Goal: Task Accomplishment & Management: Manage account settings

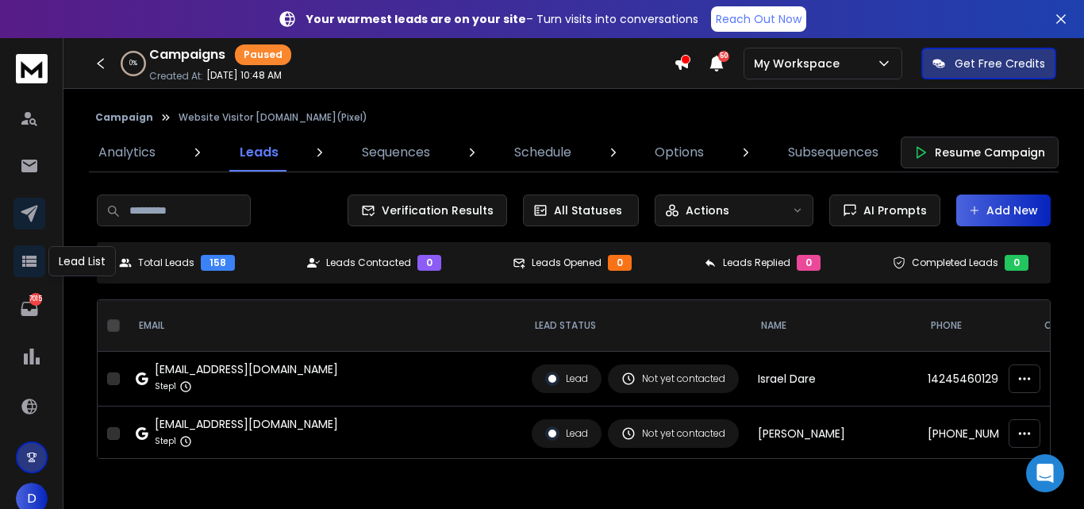
click at [33, 260] on icon at bounding box center [29, 261] width 14 height 11
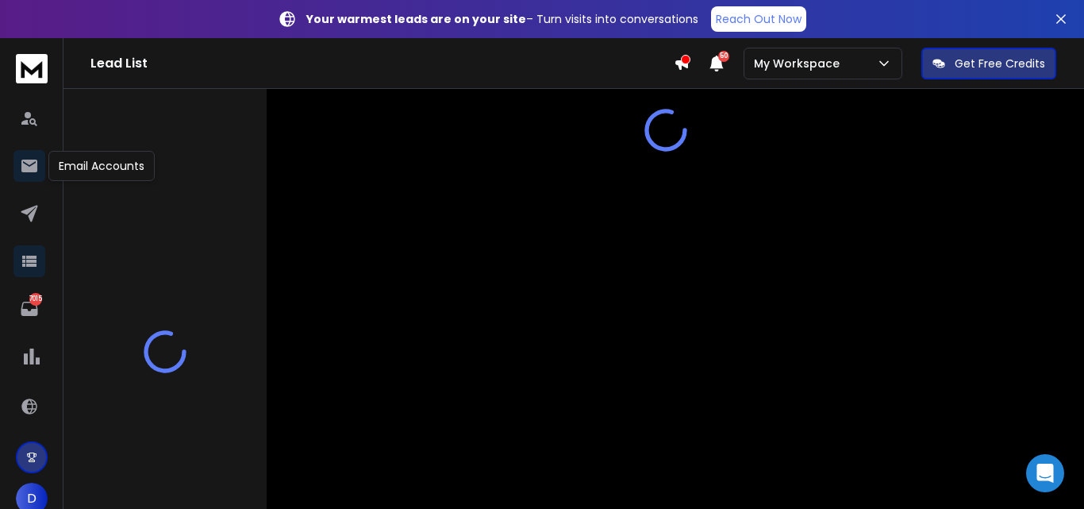
click at [24, 166] on icon at bounding box center [29, 166] width 16 height 13
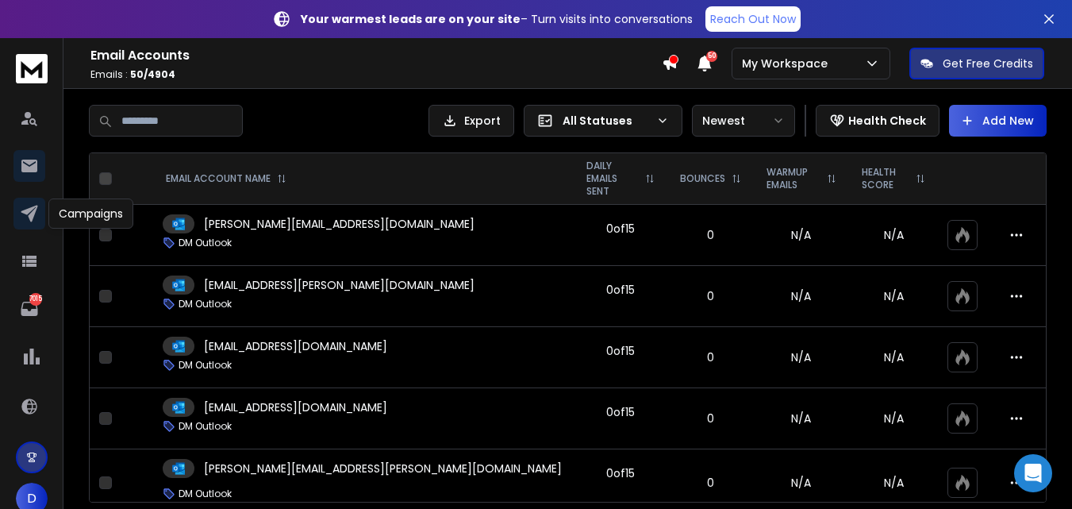
click at [29, 214] on icon at bounding box center [29, 213] width 19 height 19
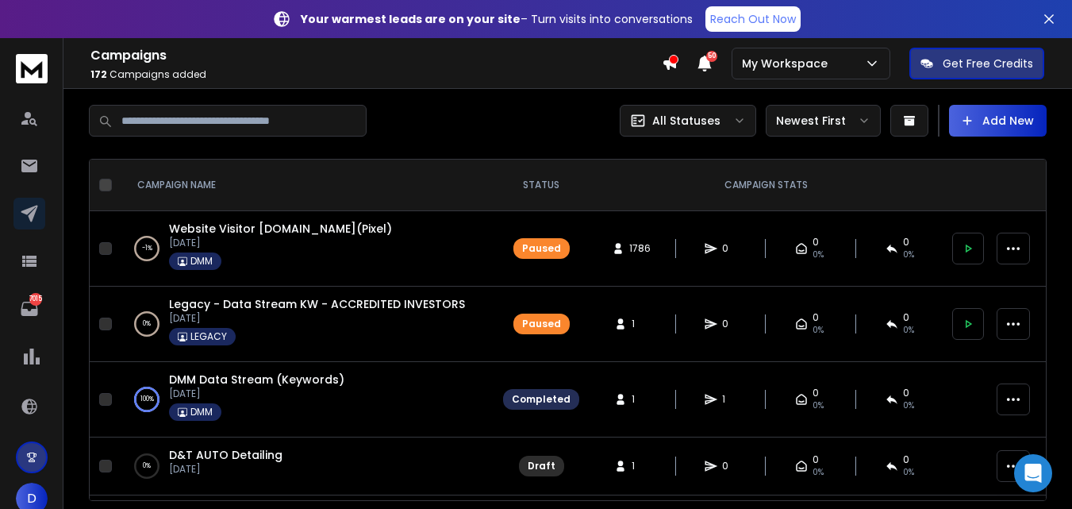
click at [1006, 252] on icon "button" at bounding box center [1014, 249] width 16 height 16
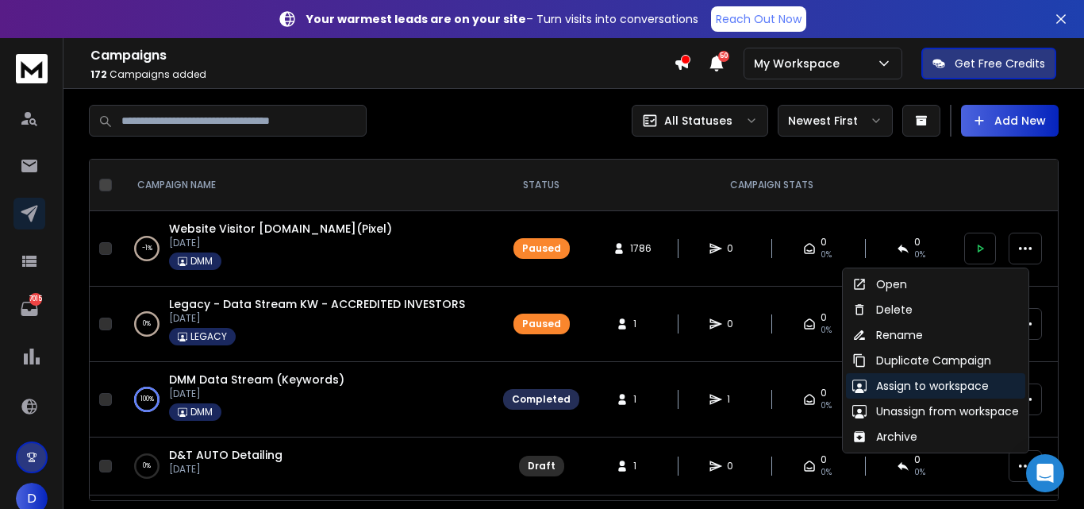
click at [279, 230] on span "Website Visitor [DOMAIN_NAME](Pixel)" at bounding box center [280, 229] width 223 height 16
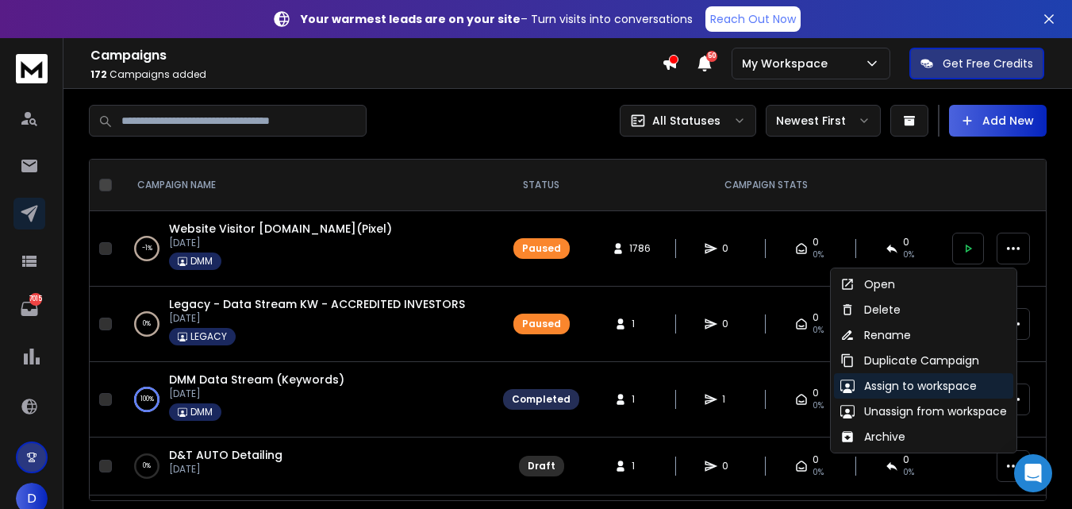
click at [279, 230] on span "Website Visitor [DOMAIN_NAME](Pixel)" at bounding box center [280, 229] width 223 height 16
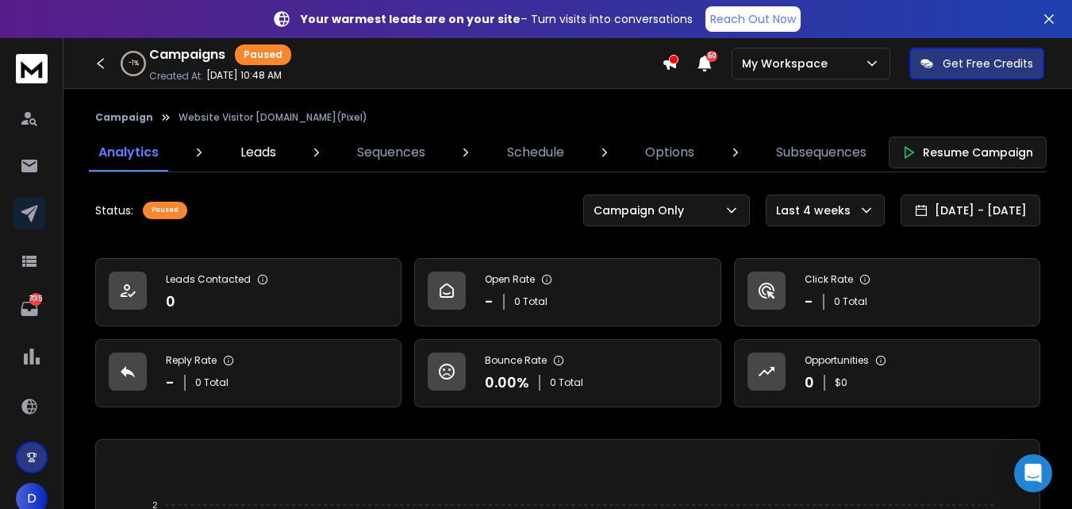
click at [259, 156] on p "Leads" at bounding box center [259, 152] width 36 height 19
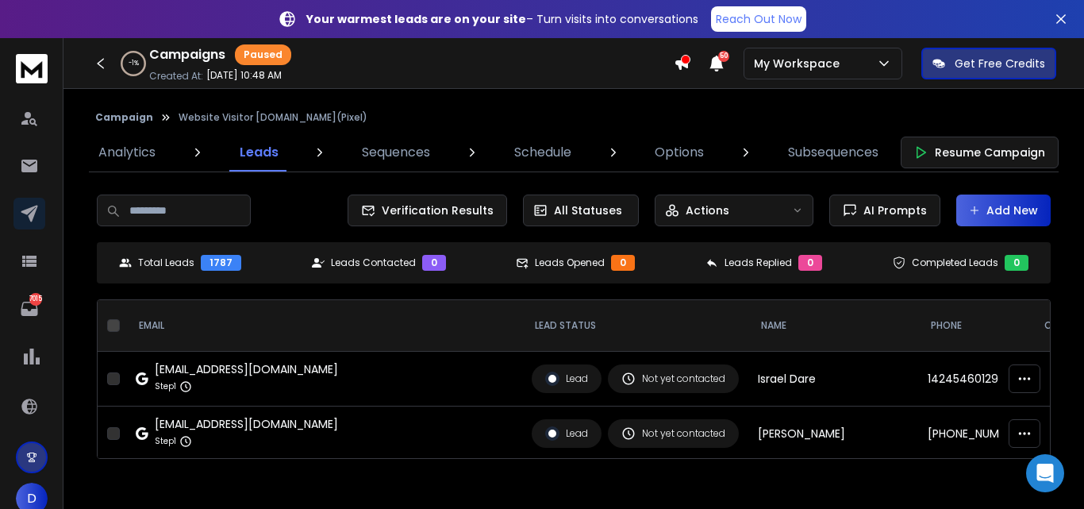
click at [982, 216] on button "Add New" at bounding box center [1004, 210] width 94 height 32
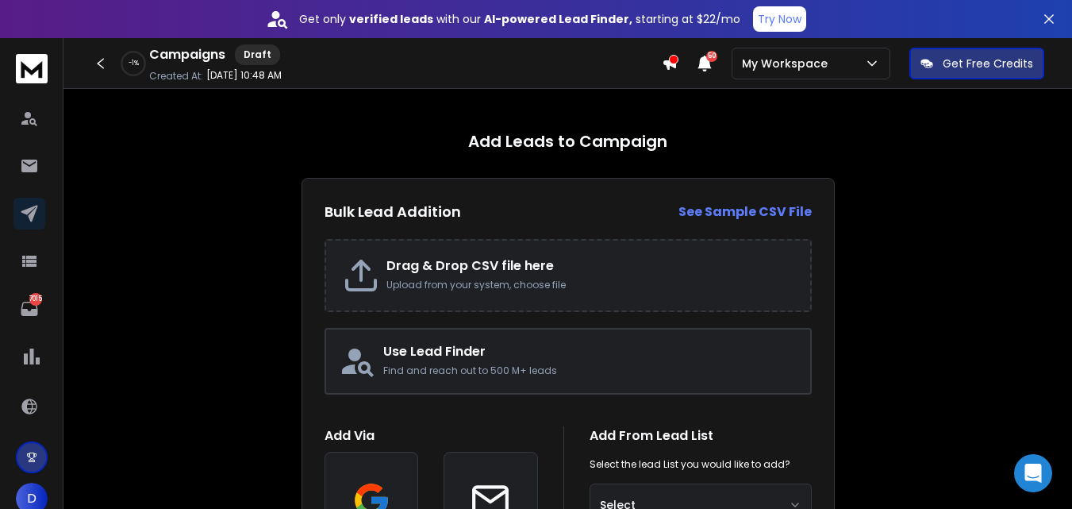
click at [429, 274] on h2 "Drag & Drop CSV file here" at bounding box center [591, 265] width 408 height 19
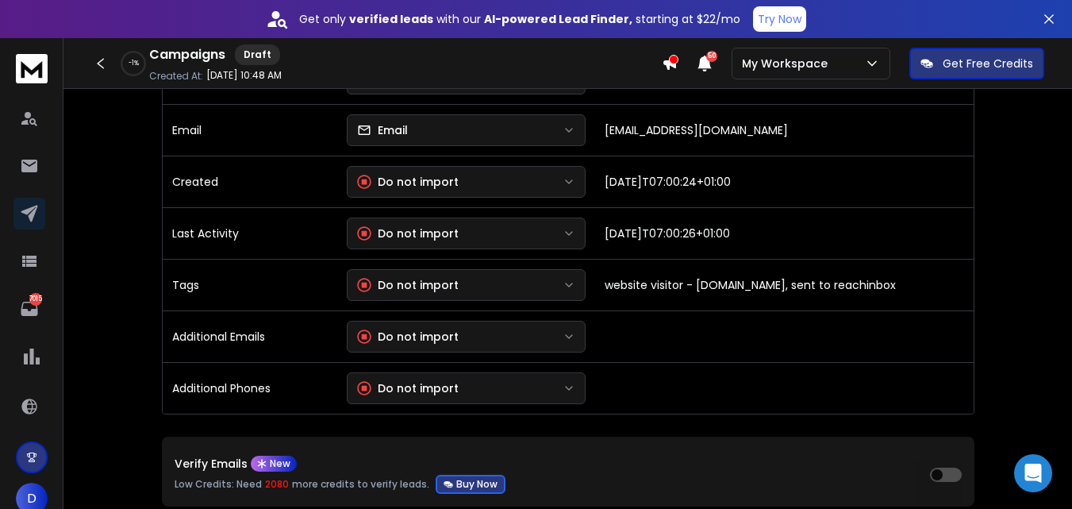
scroll to position [684, 0]
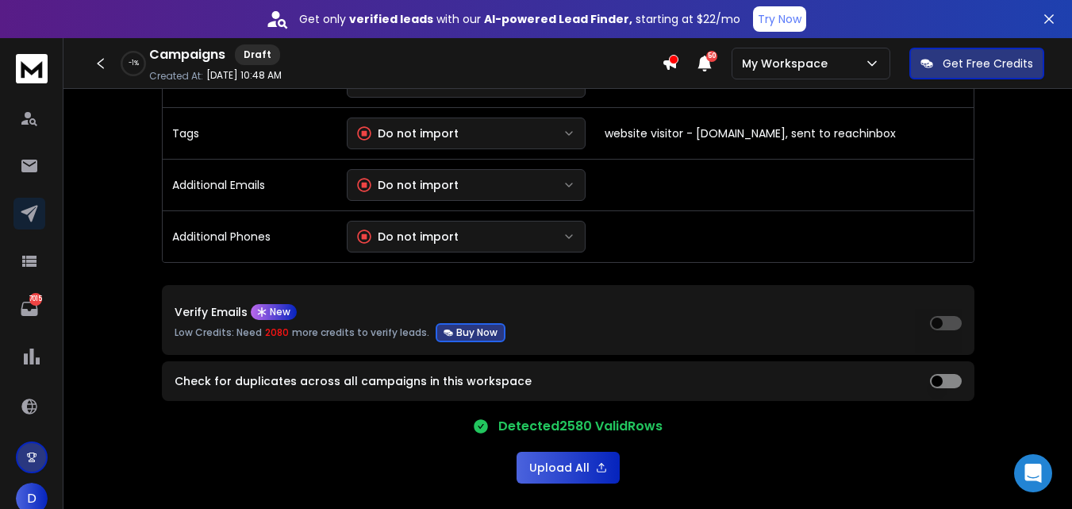
click at [568, 475] on button "Upload All" at bounding box center [568, 468] width 103 height 32
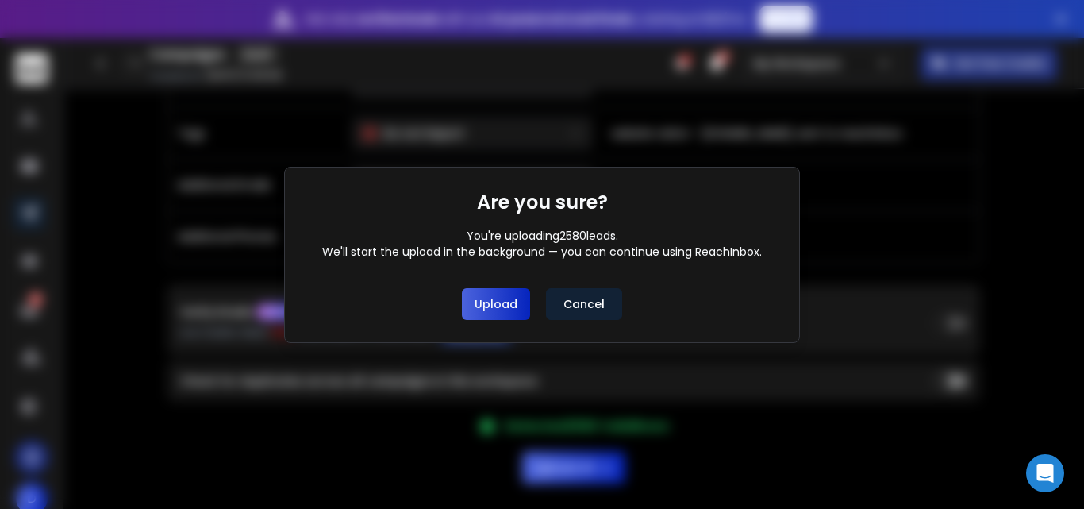
click at [507, 307] on button "Upload" at bounding box center [496, 304] width 68 height 32
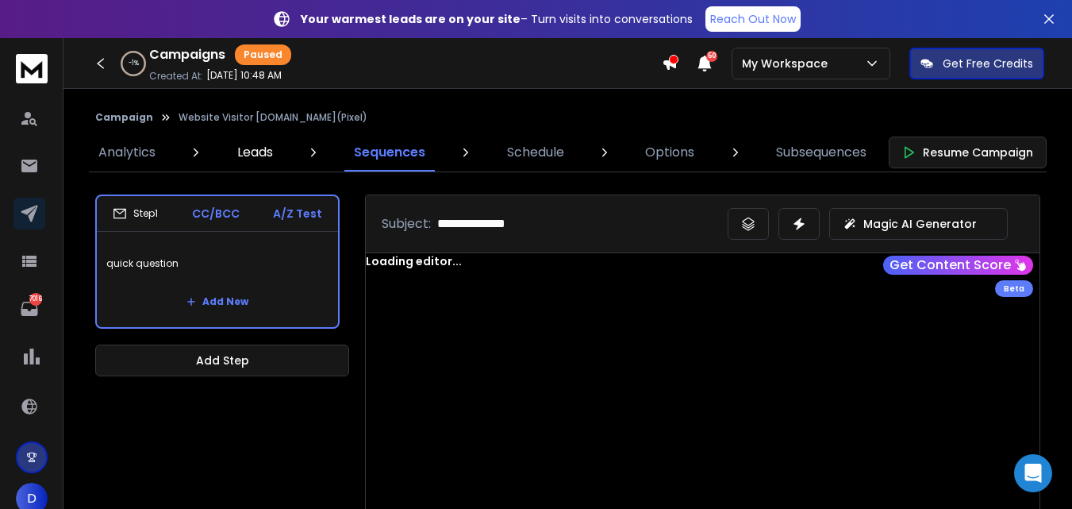
click at [260, 147] on p "Leads" at bounding box center [255, 152] width 36 height 19
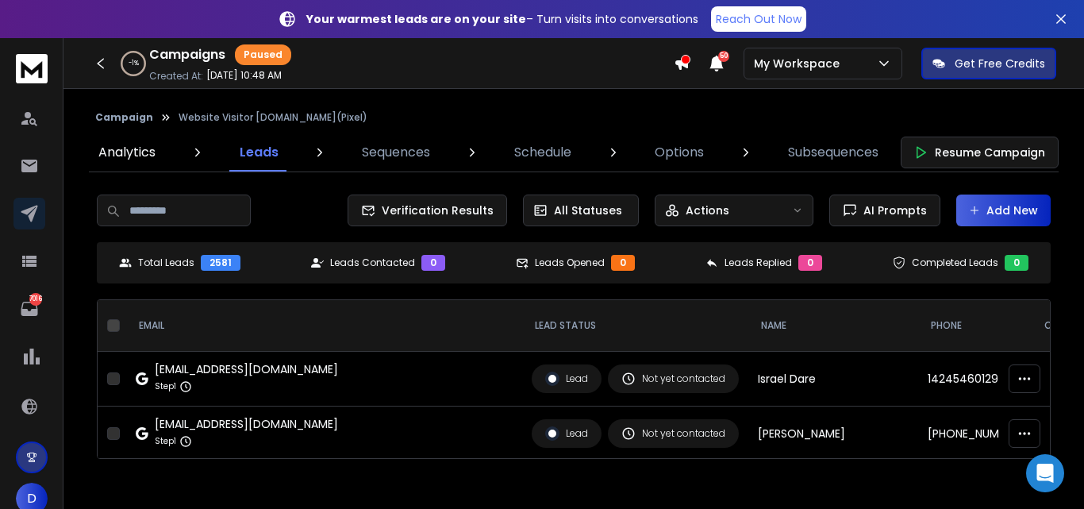
click at [123, 155] on p "Analytics" at bounding box center [126, 152] width 57 height 19
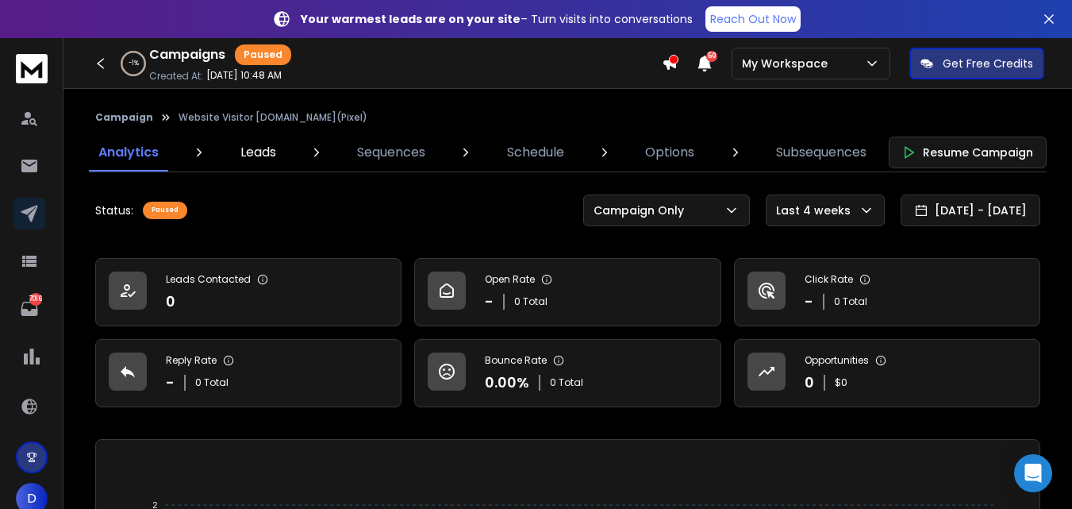
click at [263, 155] on p "Leads" at bounding box center [259, 152] width 36 height 19
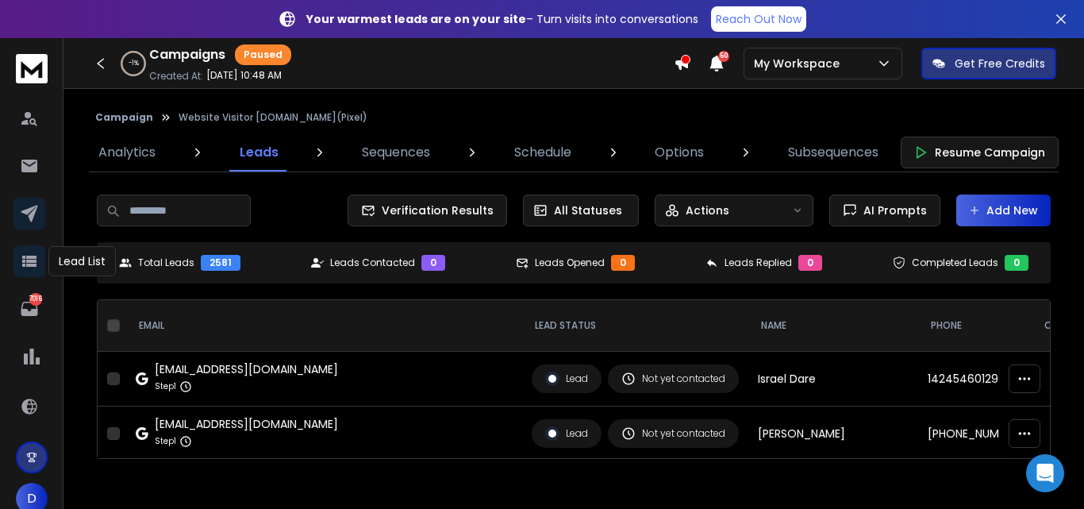
click at [18, 256] on link at bounding box center [29, 261] width 32 height 32
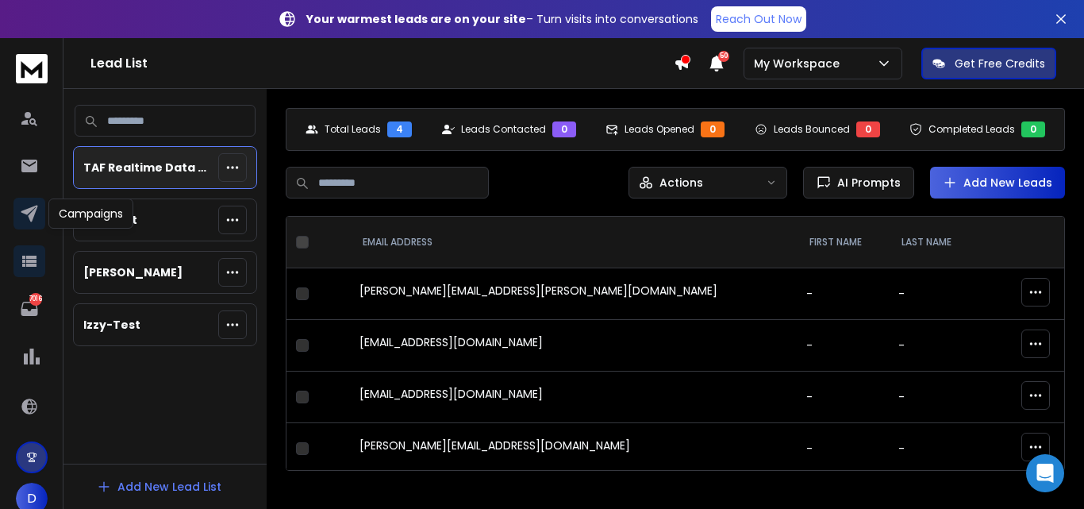
click at [30, 217] on icon at bounding box center [29, 213] width 17 height 17
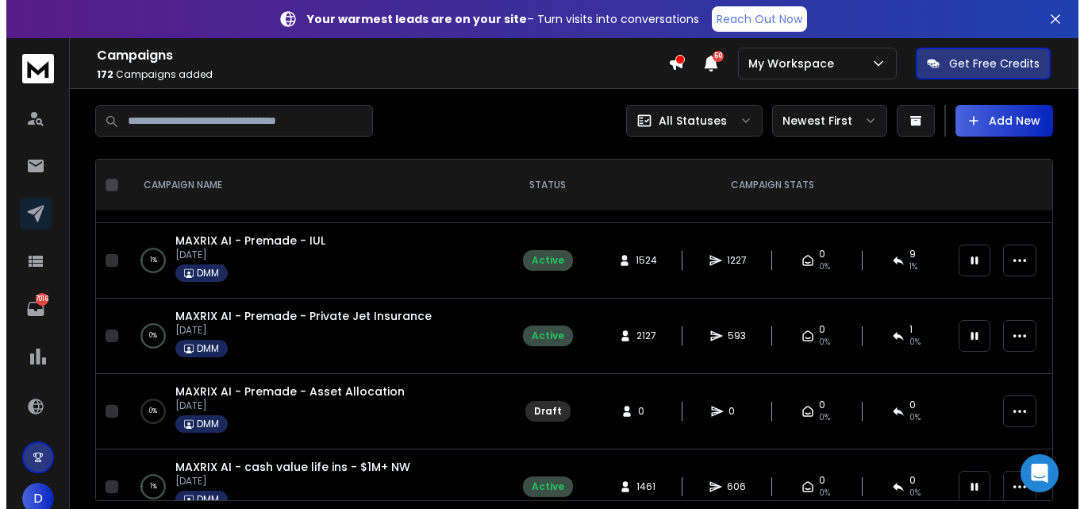
scroll to position [2303, 0]
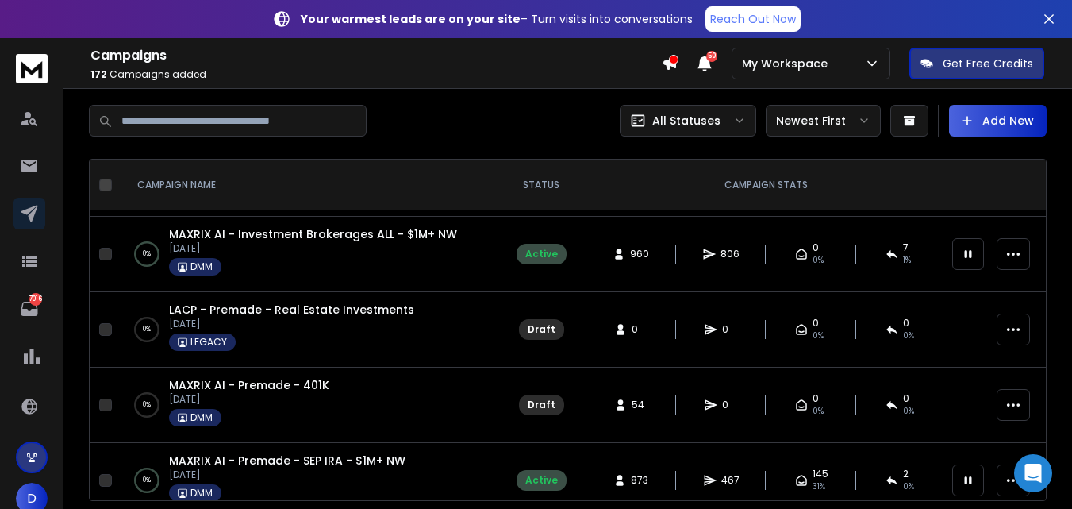
click at [208, 125] on input at bounding box center [228, 121] width 278 height 32
type input "***"
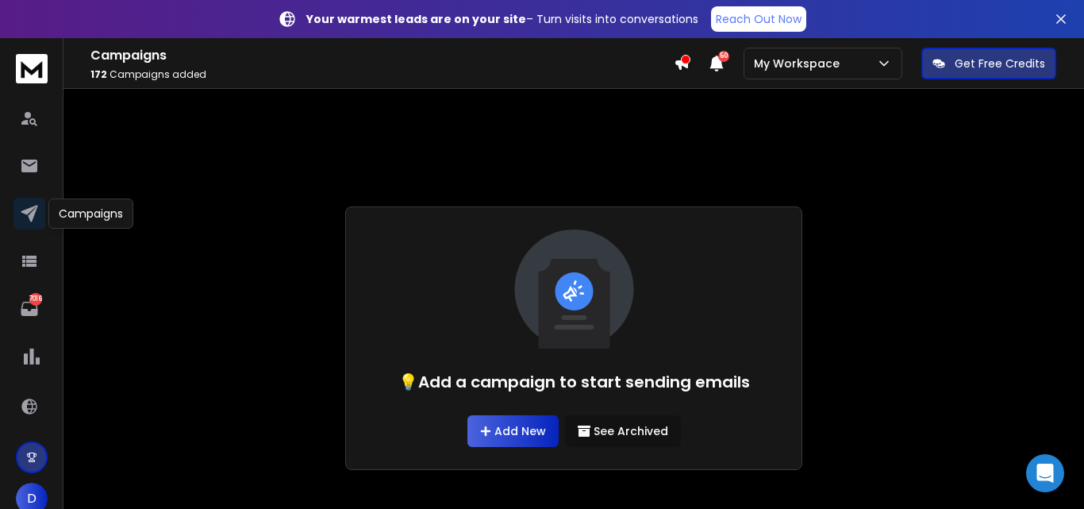
click at [25, 206] on icon at bounding box center [29, 213] width 19 height 19
click at [33, 206] on icon at bounding box center [29, 213] width 19 height 19
click at [28, 217] on icon at bounding box center [29, 213] width 19 height 19
click at [29, 214] on icon at bounding box center [29, 213] width 19 height 19
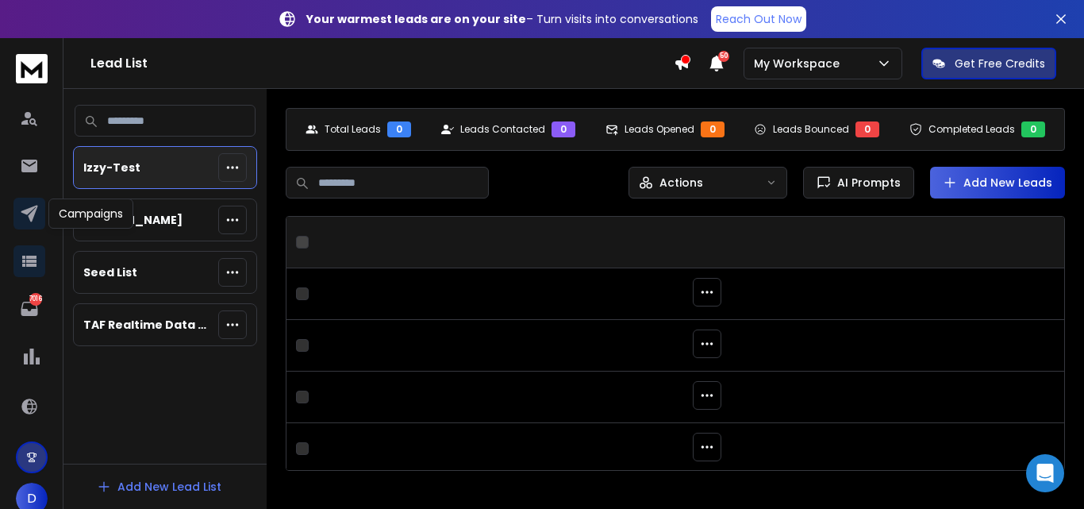
click at [33, 210] on icon at bounding box center [29, 213] width 19 height 19
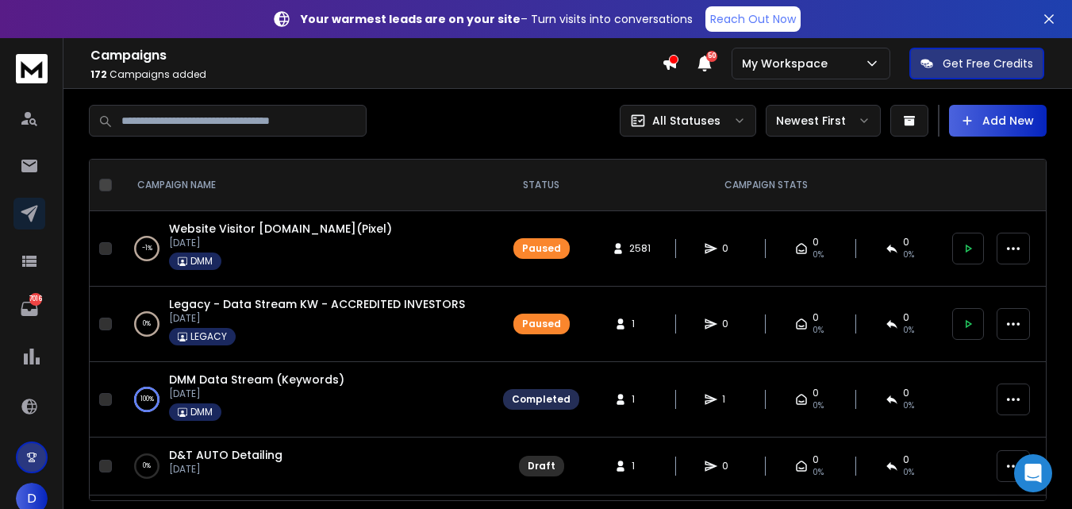
click at [422, 183] on th "CAMPAIGN NAME" at bounding box center [305, 186] width 375 height 52
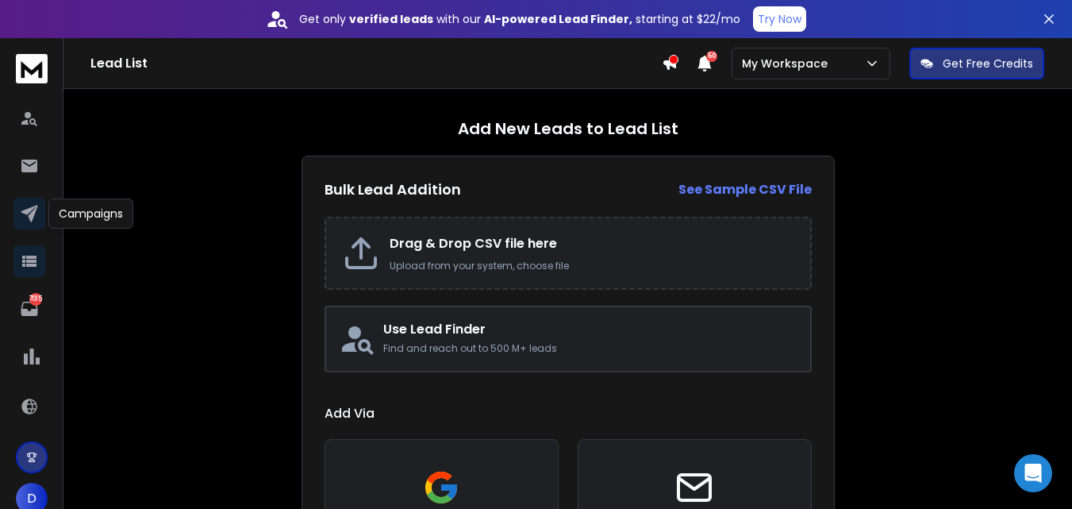
click at [31, 205] on icon at bounding box center [29, 213] width 19 height 19
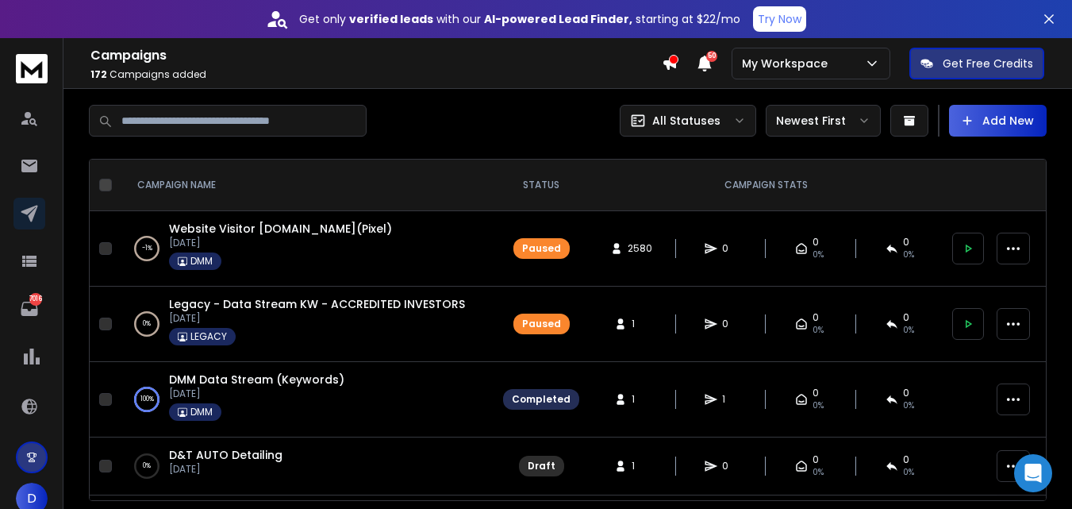
click at [172, 128] on input at bounding box center [228, 121] width 278 height 32
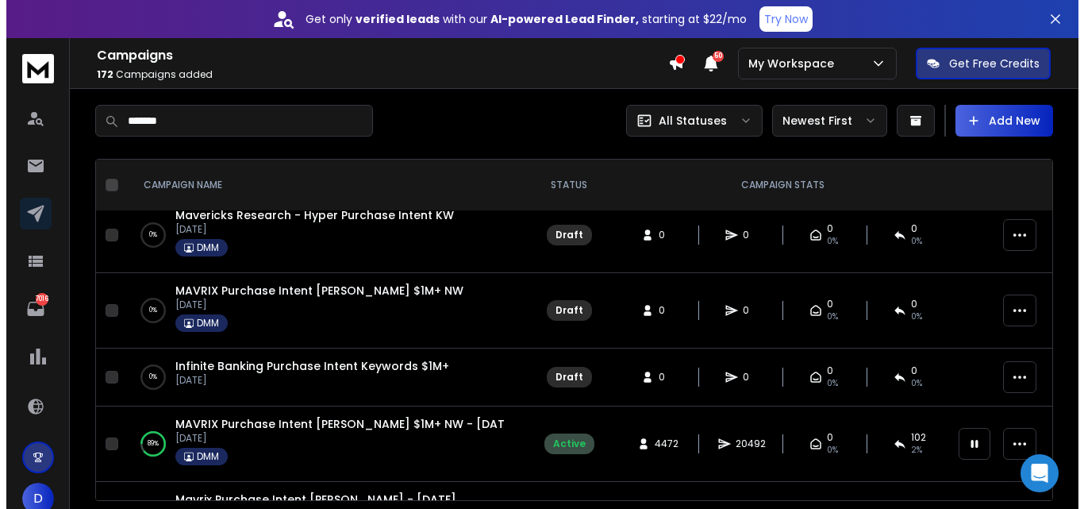
scroll to position [460, 0]
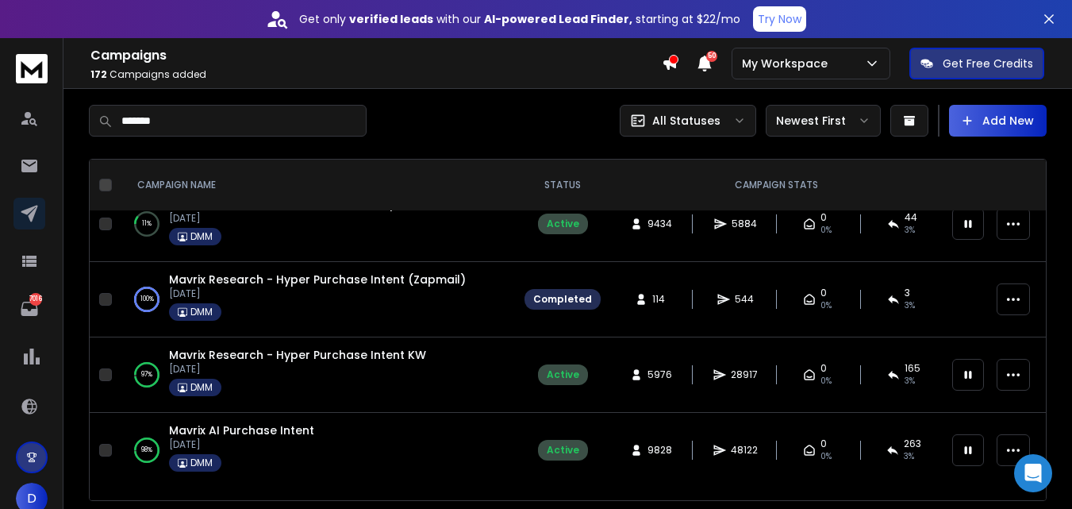
type input "*******"
click at [1006, 452] on icon "button" at bounding box center [1014, 450] width 16 height 16
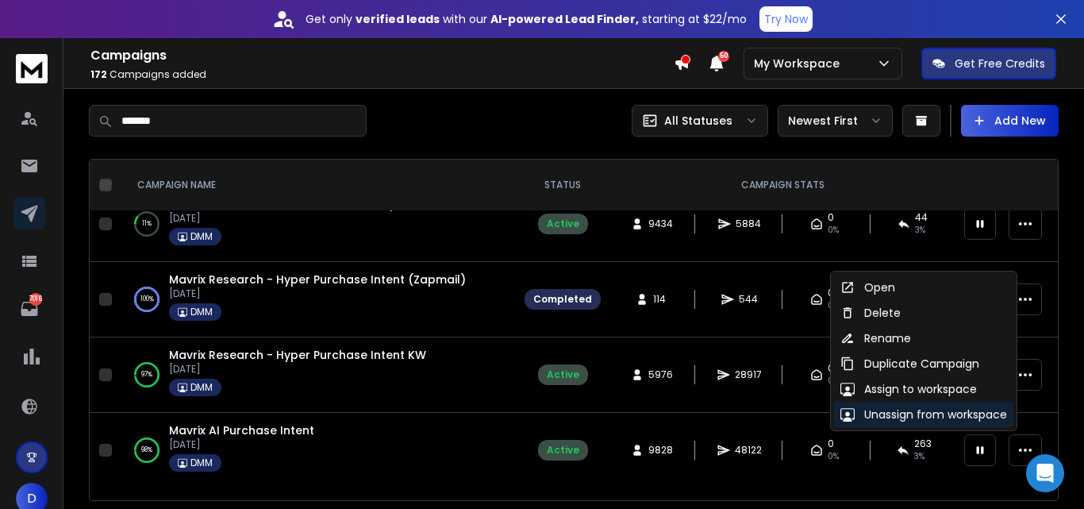
click at [808, 487] on caption at bounding box center [574, 493] width 968 height 13
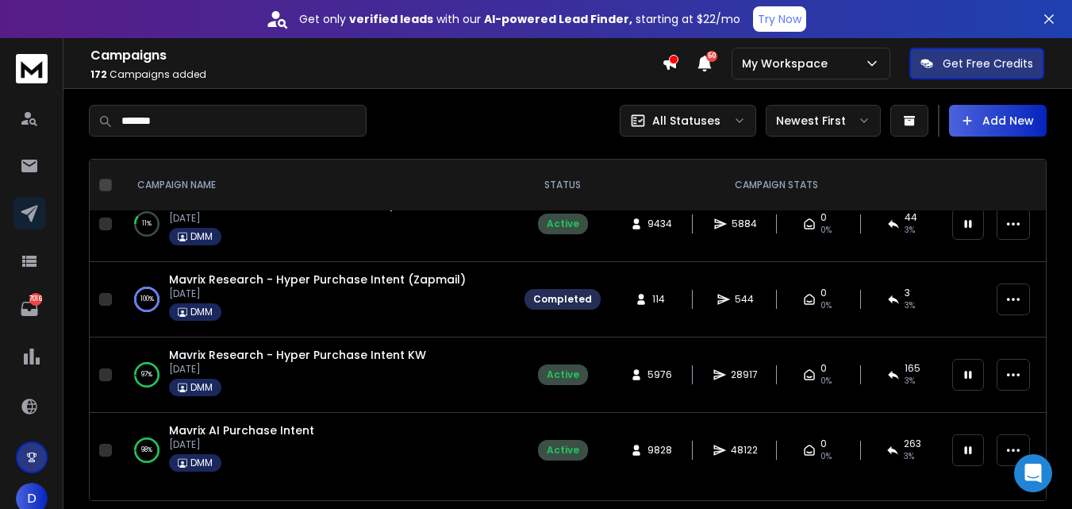
click at [244, 422] on span "Mavrix AI Purchase Intent" at bounding box center [241, 430] width 145 height 16
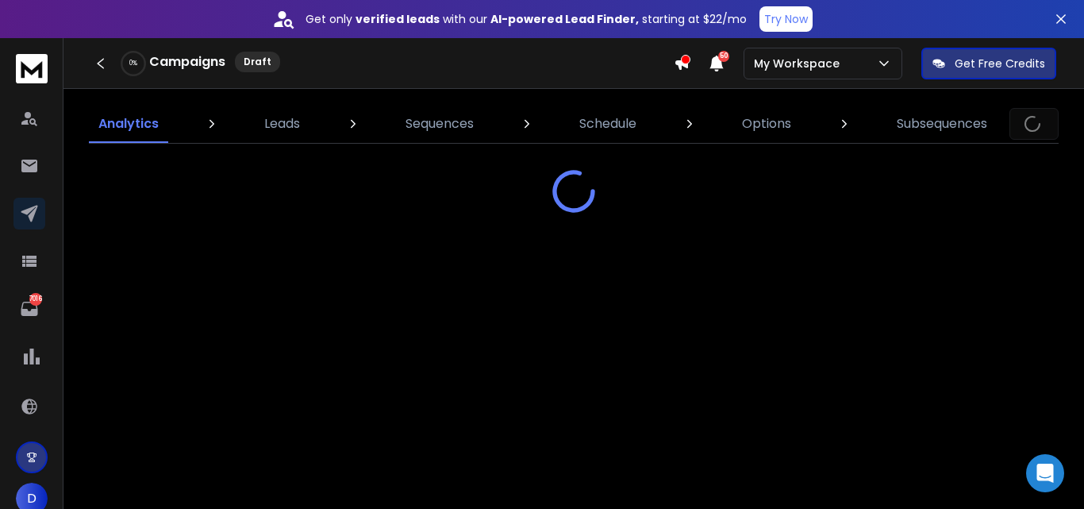
click at [244, 433] on div "Get only verified leads with our AI-powered Lead Finder, starting at $22/mo Try…" at bounding box center [542, 254] width 1084 height 509
click at [305, 119] on link "Leads" at bounding box center [282, 124] width 55 height 38
click at [288, 126] on p "Leads" at bounding box center [282, 123] width 36 height 19
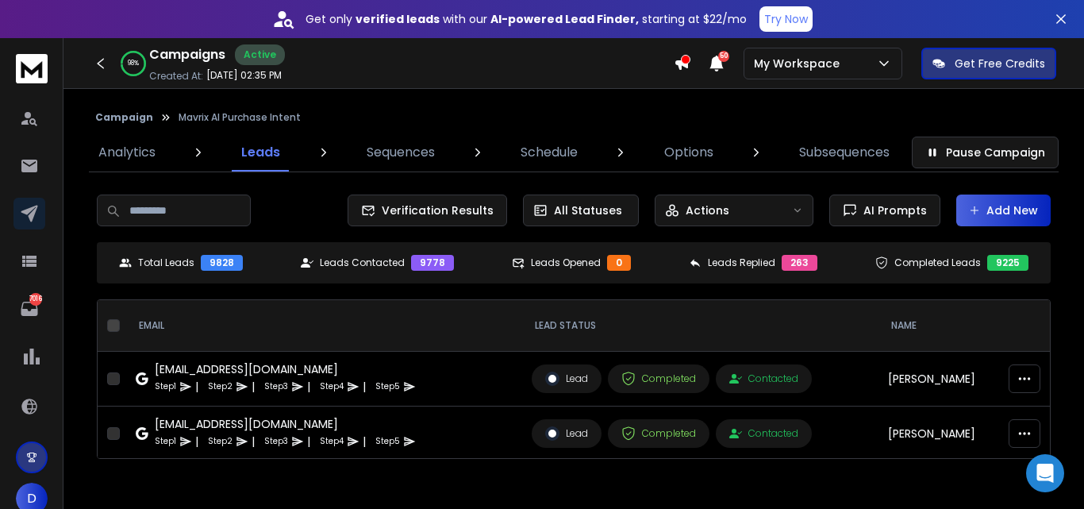
click at [1009, 217] on button "Add New" at bounding box center [1004, 210] width 94 height 32
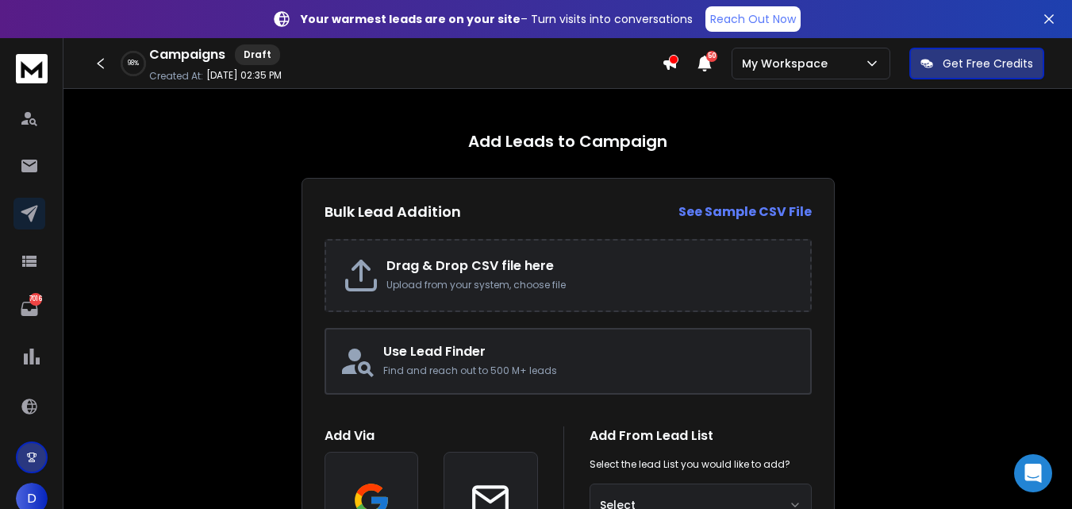
click at [451, 262] on h2 "Drag & Drop CSV file here" at bounding box center [591, 265] width 408 height 19
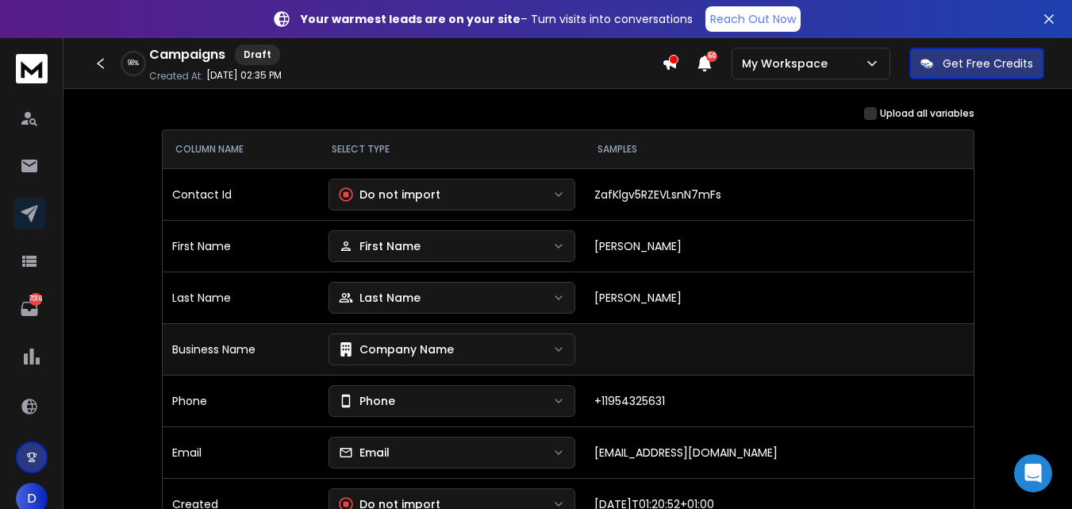
scroll to position [581, 0]
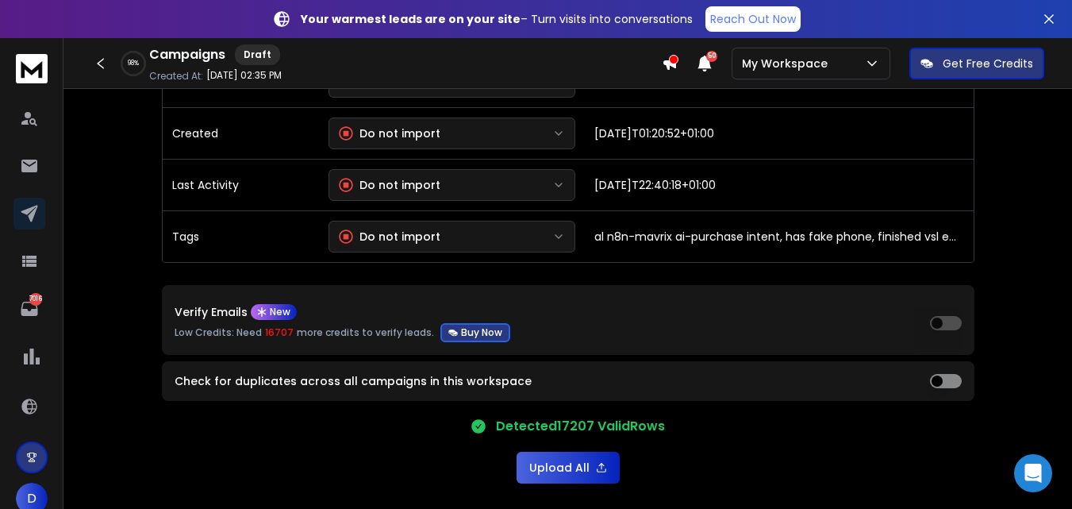
click at [570, 469] on button "Upload All" at bounding box center [568, 468] width 103 height 32
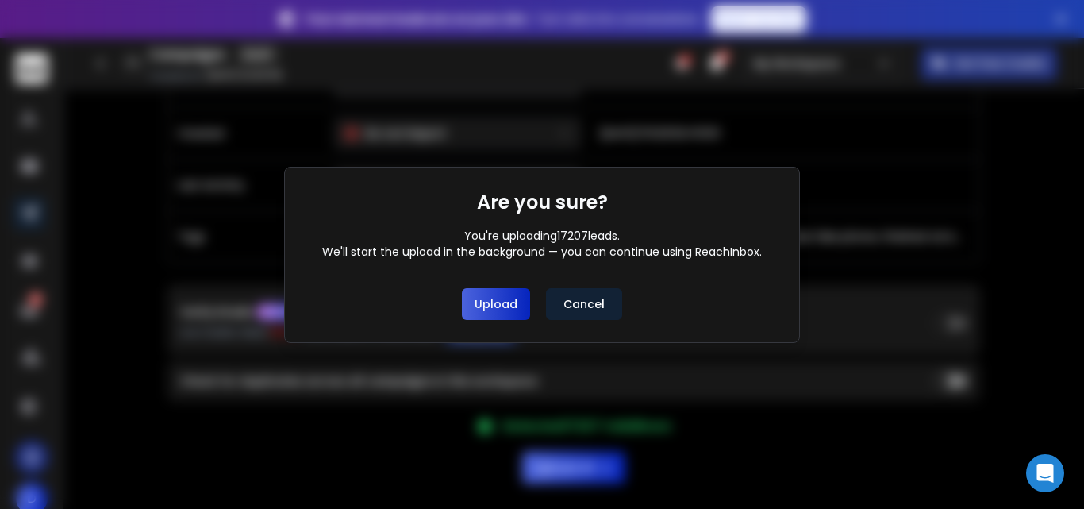
click at [496, 302] on button "Upload" at bounding box center [496, 304] width 68 height 32
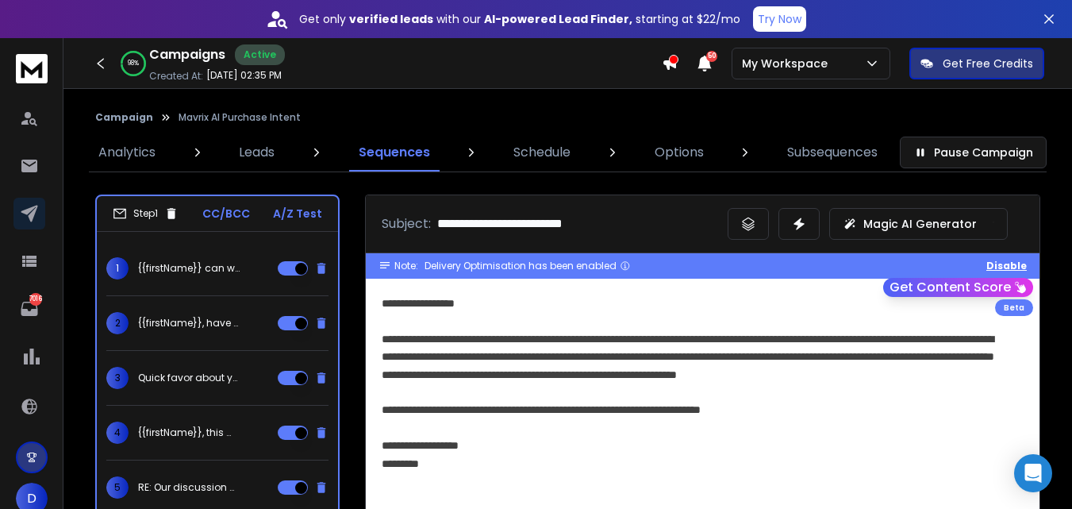
click at [667, 100] on div "Campaign Mavrix AI Purchase Intent Analytics Leads Sequences Schedule Options S…" at bounding box center [568, 371] width 1009 height 564
click at [1051, 21] on icon at bounding box center [1050, 19] width 10 height 10
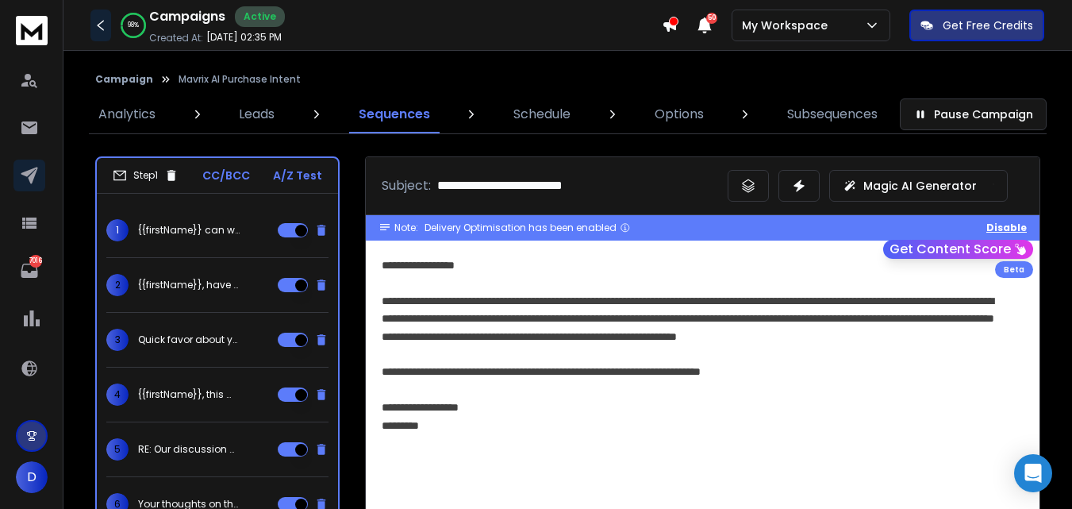
click at [92, 17] on button at bounding box center [100, 26] width 21 height 32
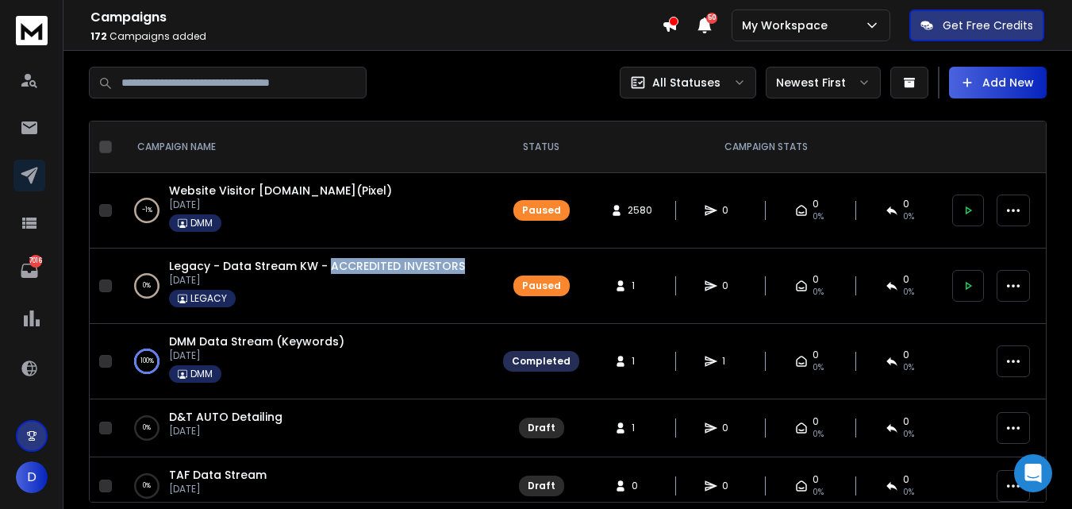
drag, startPoint x: 461, startPoint y: 272, endPoint x: 329, endPoint y: 265, distance: 132.8
click at [329, 265] on div "0 % Legacy - Data Stream KW - ACCREDITED INVESTORS [DATE] LEGACY" at bounding box center [306, 286] width 344 height 56
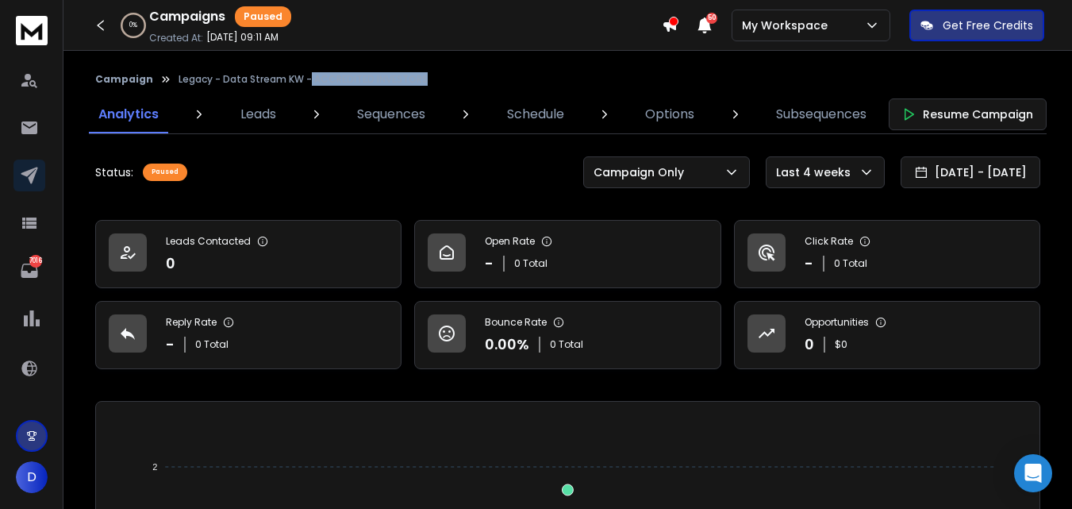
drag, startPoint x: 377, startPoint y: 266, endPoint x: 303, endPoint y: 90, distance: 190.3
click at [303, 90] on div "Campaign Legacy - Data Stream KW - ACCREDITED INVESTORS" at bounding box center [568, 79] width 958 height 25
copy p "ACCREDITED INVESTORS"
click at [98, 22] on icon at bounding box center [101, 25] width 14 height 14
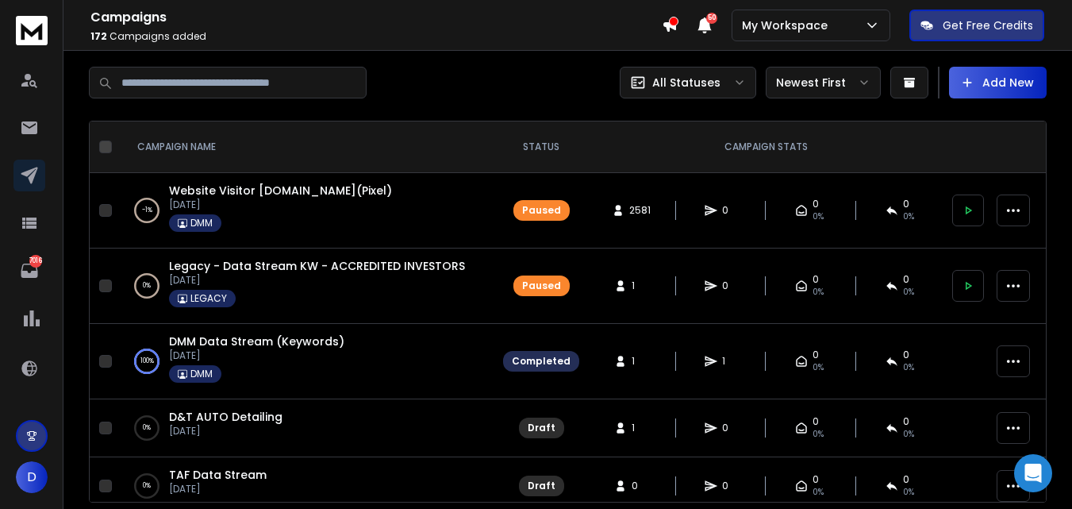
click at [179, 86] on input at bounding box center [228, 83] width 278 height 32
paste input "**********"
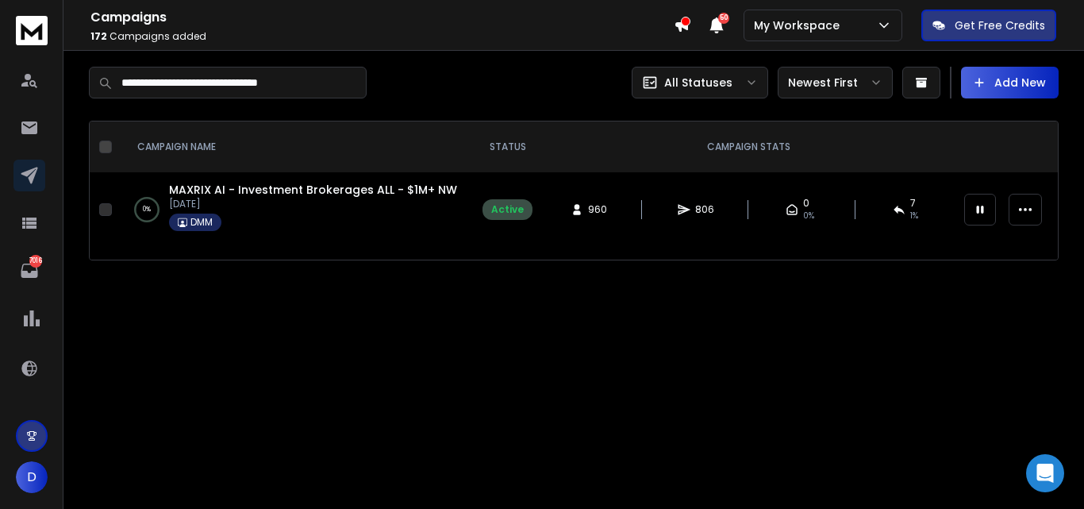
type input "**********"
click at [256, 186] on span "MAXRIX AI - Investment Brokerages ALL - $1M+ NW" at bounding box center [313, 190] width 288 height 16
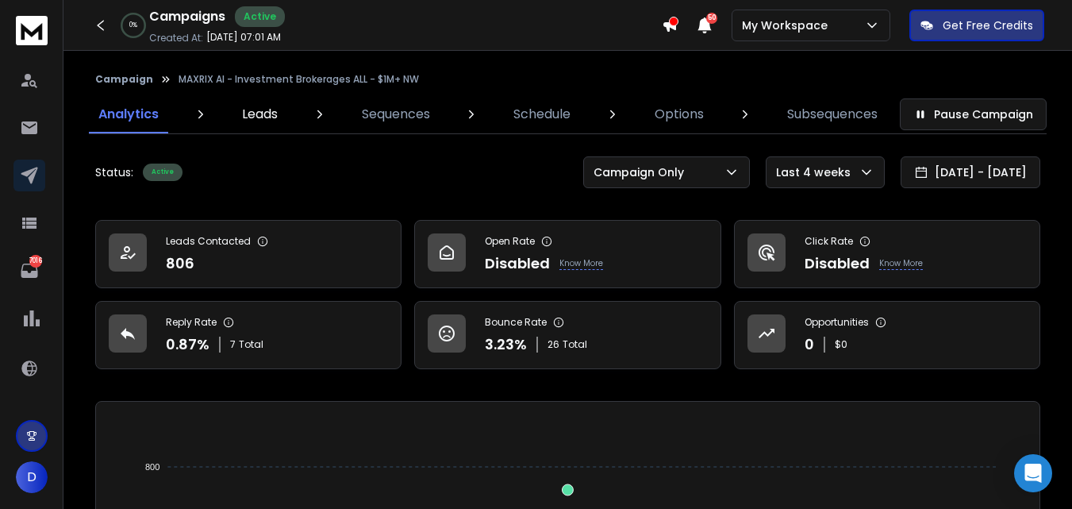
click at [260, 117] on p "Leads" at bounding box center [260, 114] width 36 height 19
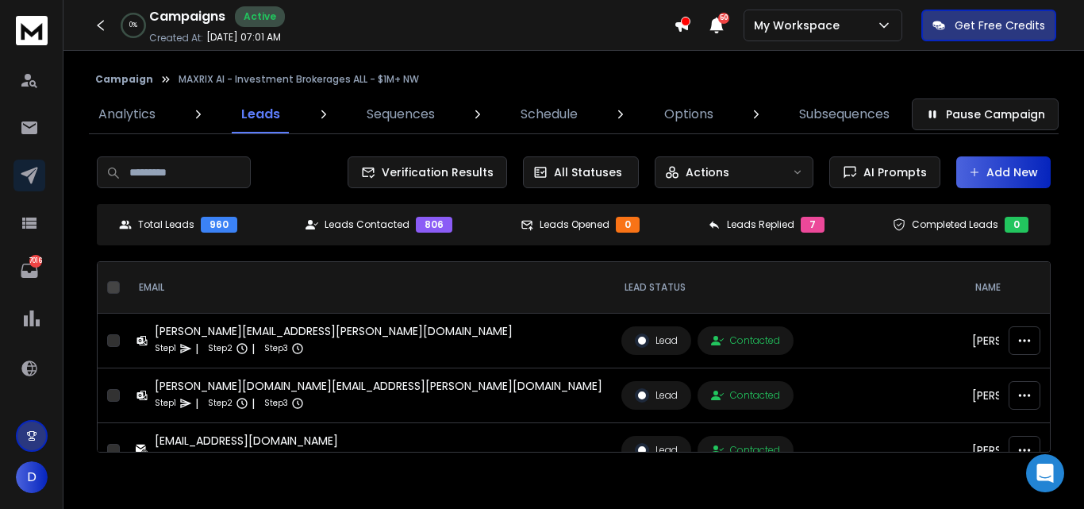
click at [988, 175] on button "Add New" at bounding box center [1004, 172] width 94 height 32
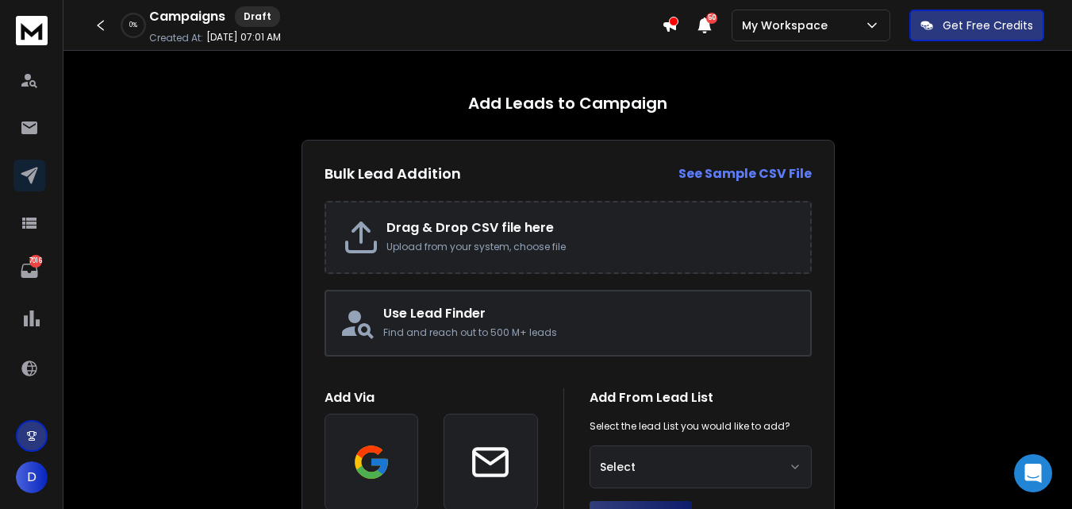
click at [450, 232] on h2 "Drag & Drop CSV file here" at bounding box center [591, 227] width 408 height 19
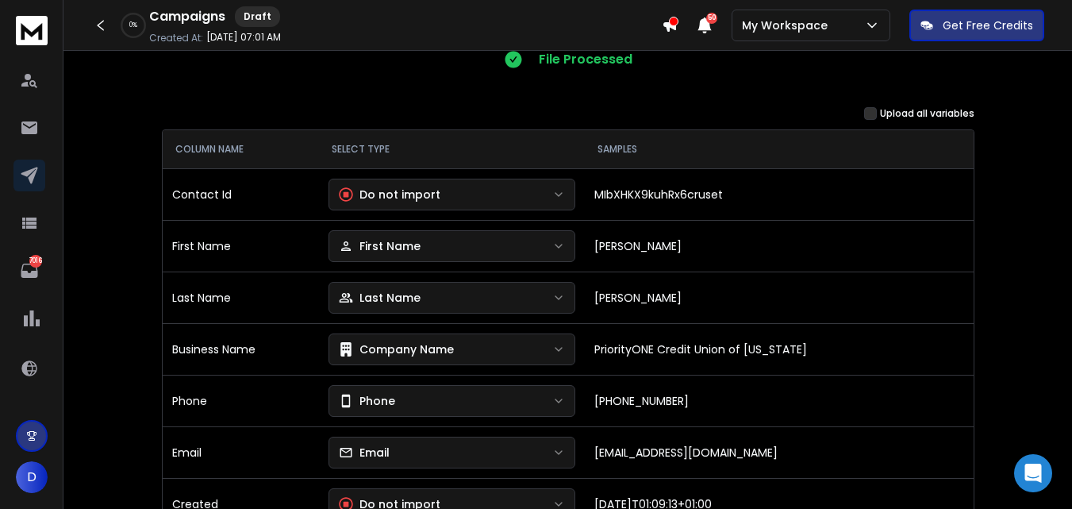
scroll to position [543, 0]
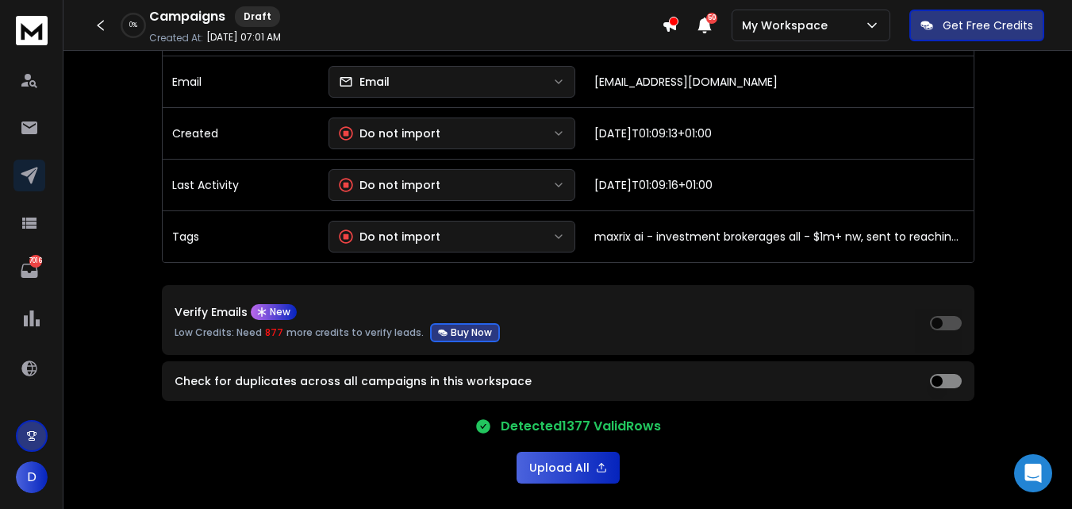
click at [563, 463] on button "Upload All" at bounding box center [568, 468] width 103 height 32
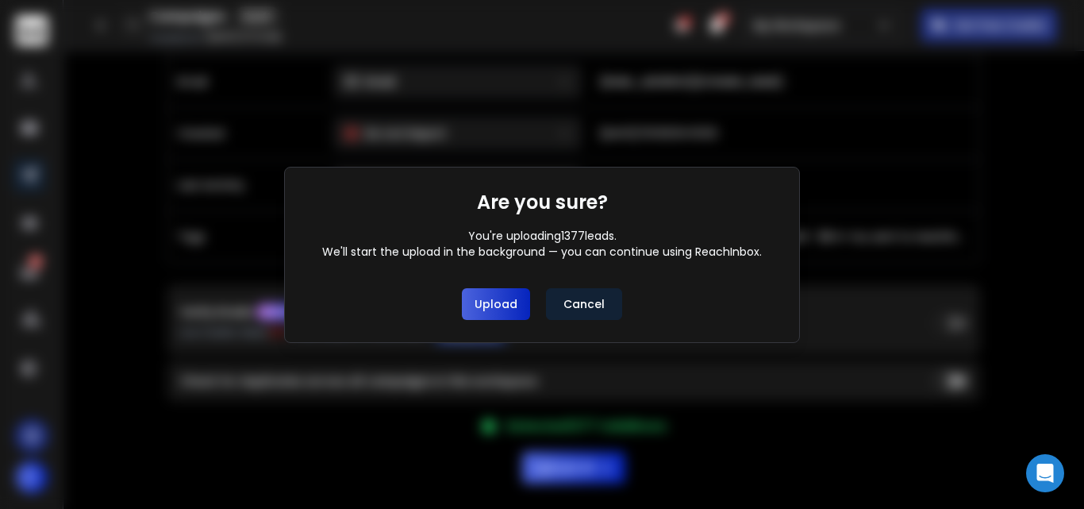
click at [498, 310] on button "Upload" at bounding box center [496, 304] width 68 height 32
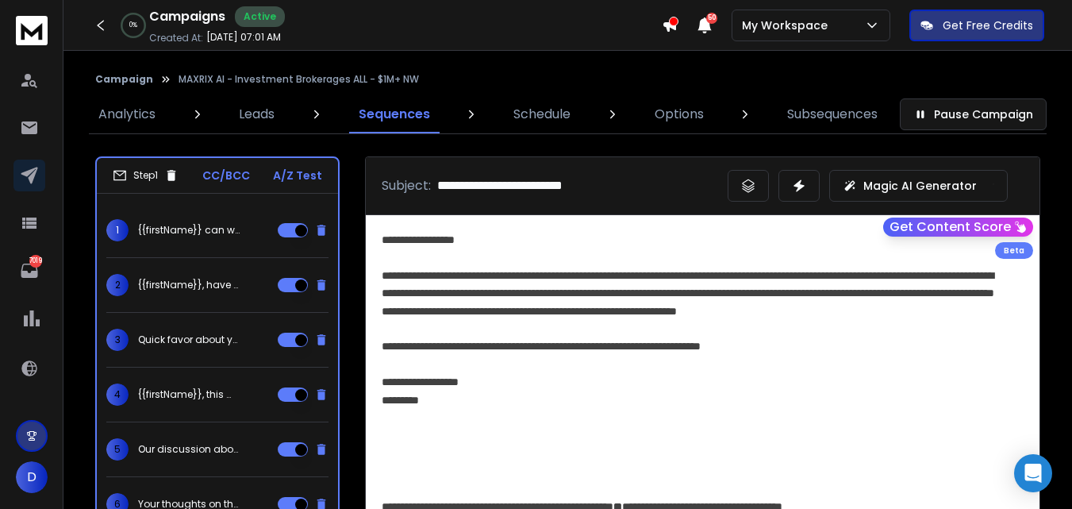
click at [132, 79] on button "Campaign" at bounding box center [124, 79] width 58 height 13
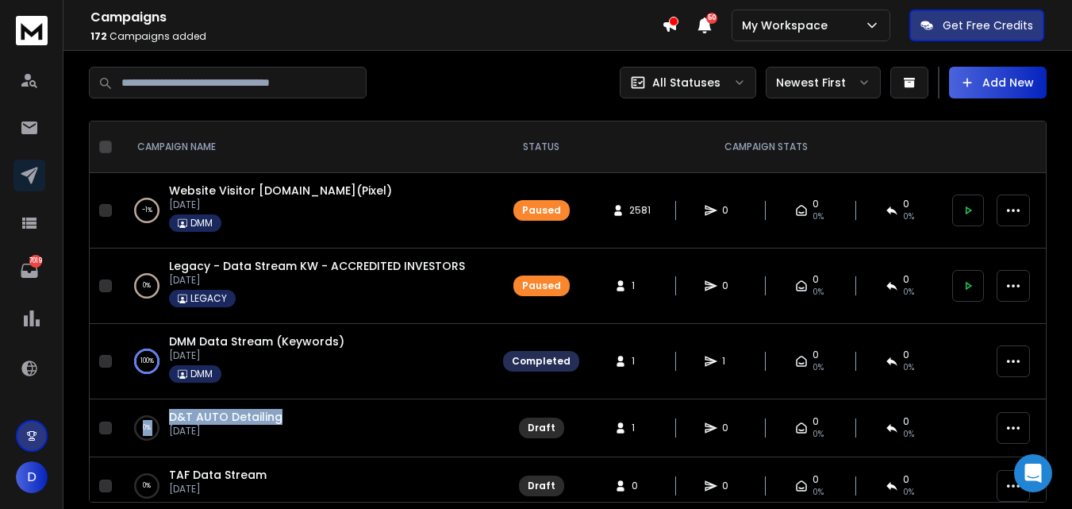
drag, startPoint x: 279, startPoint y: 419, endPoint x: 164, endPoint y: 414, distance: 116.0
click at [164, 414] on div "0 % D&T AUTO Detailing [DATE]" at bounding box center [306, 428] width 344 height 38
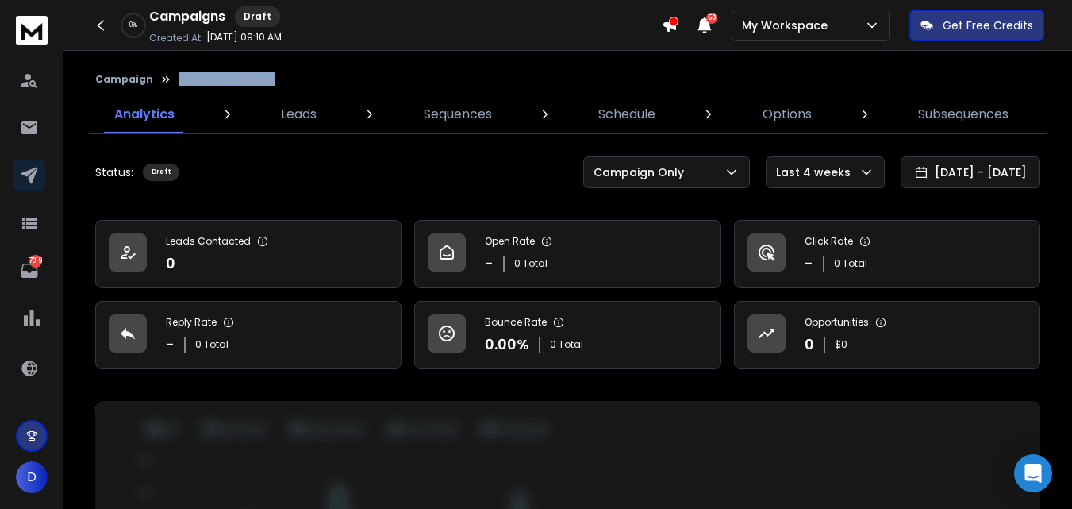
drag, startPoint x: 271, startPoint y: 84, endPoint x: 163, endPoint y: 79, distance: 108.1
click at [163, 79] on div "Campaign D&T AUTO Detailing" at bounding box center [568, 79] width 958 height 25
copy p "D&T AUTO Detailing"
